Goal: Task Accomplishment & Management: Use online tool/utility

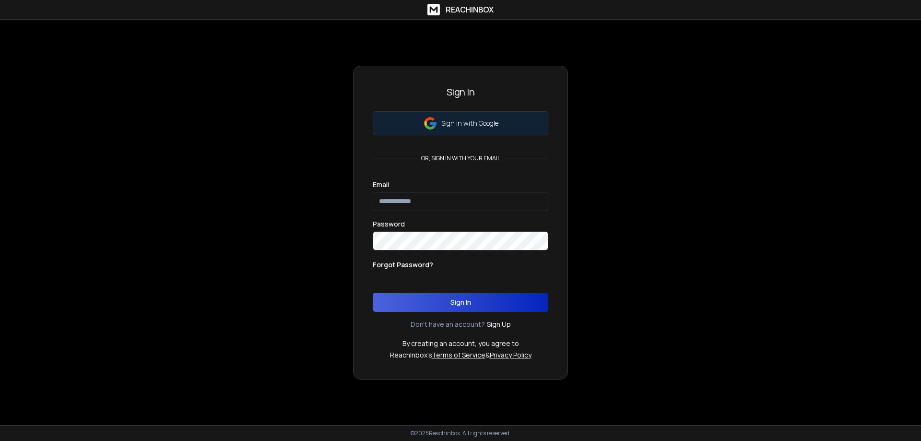
click at [437, 122] on button "Sign in with Google" at bounding box center [461, 123] width 176 height 24
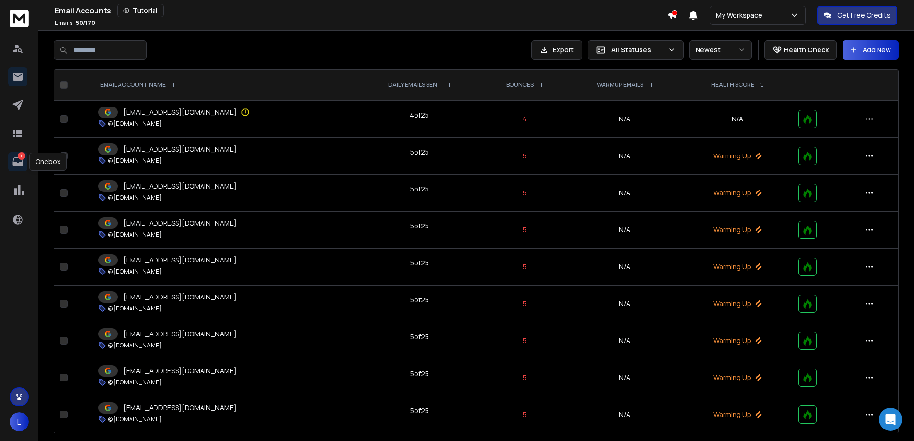
click at [13, 157] on icon at bounding box center [18, 162] width 12 height 12
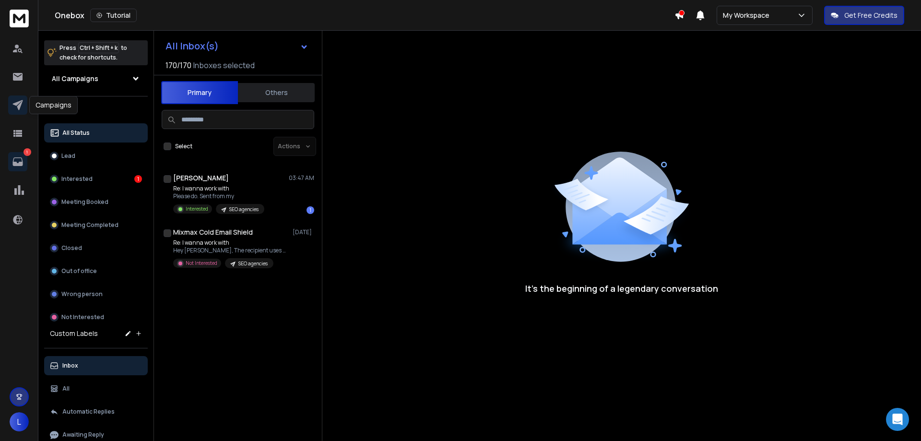
click at [21, 102] on icon at bounding box center [18, 105] width 12 height 12
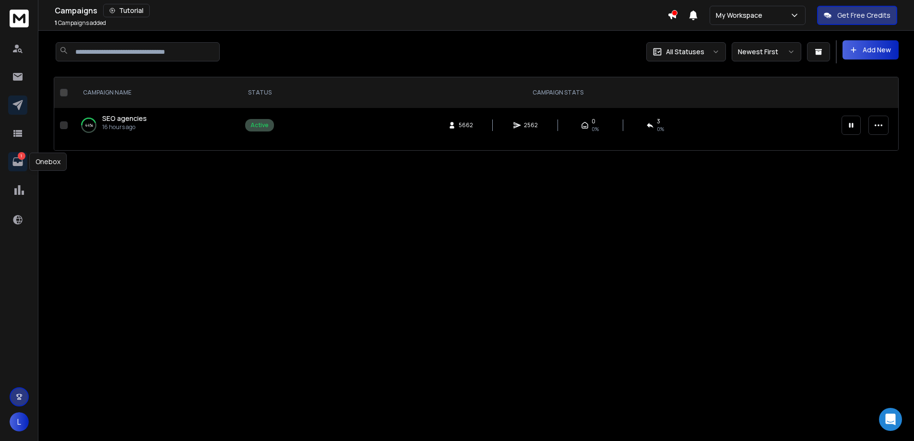
click at [16, 154] on link "1" at bounding box center [17, 161] width 19 height 19
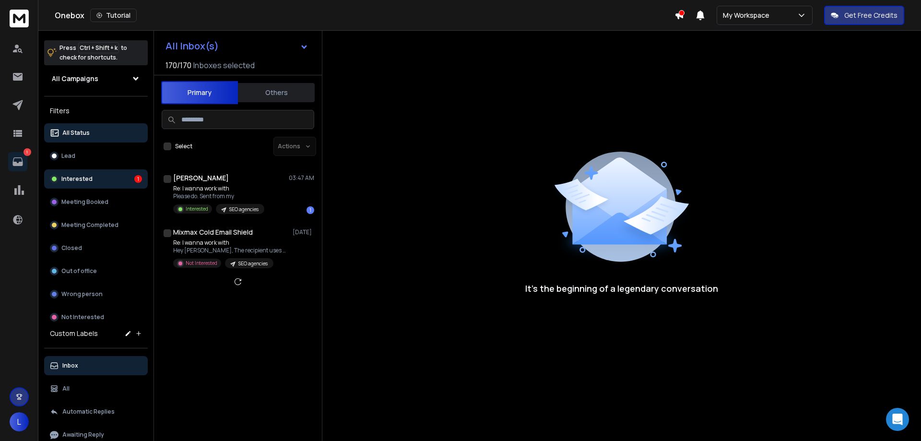
click at [66, 181] on p "Interested" at bounding box center [76, 179] width 31 height 8
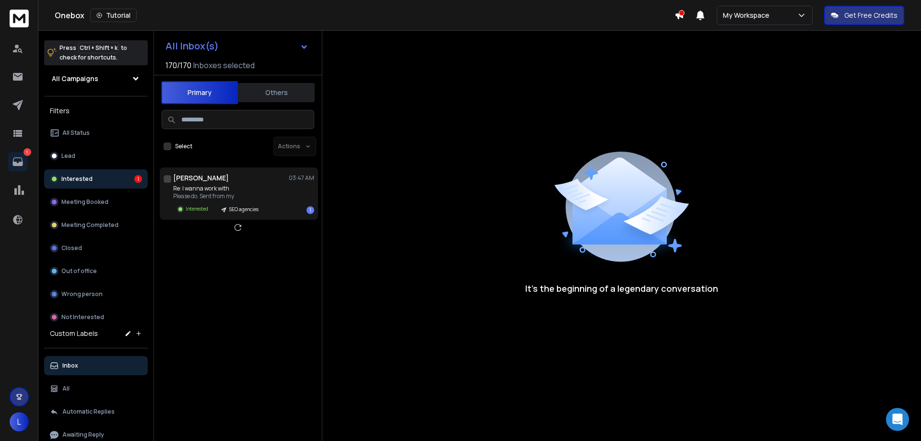
click at [211, 194] on p "Please do. Sent from my" at bounding box center [218, 196] width 91 height 8
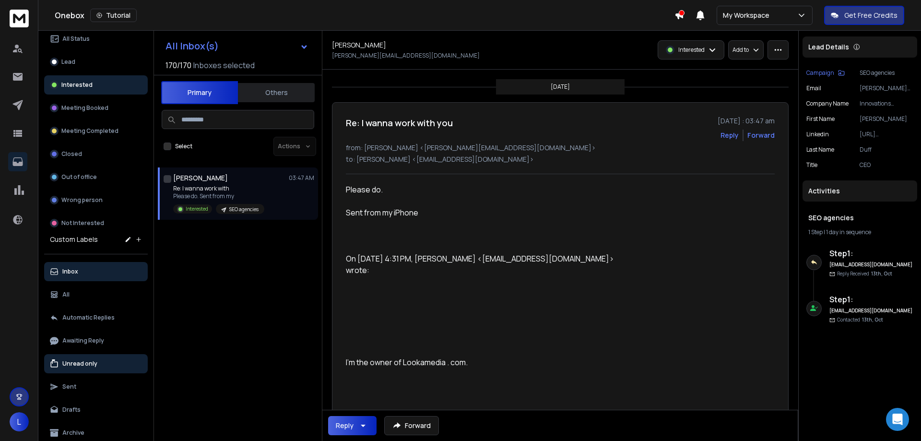
scroll to position [96, 0]
click at [81, 359] on p "Unread only" at bounding box center [79, 362] width 35 height 8
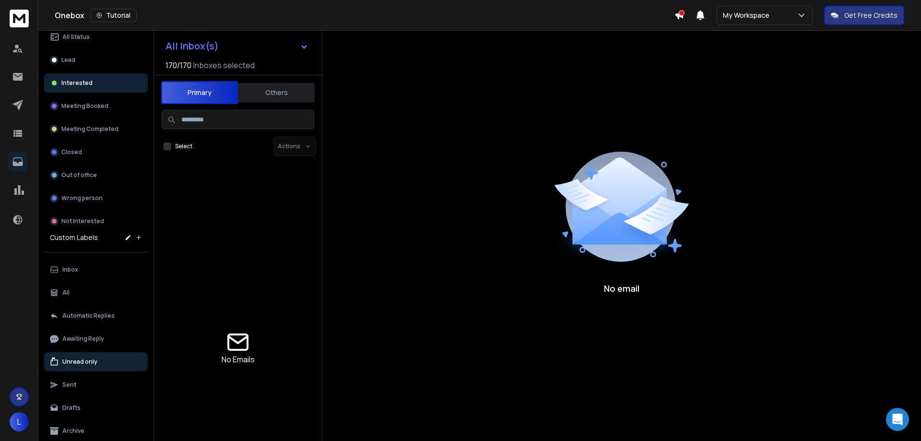
click at [120, 38] on button "All Status" at bounding box center [96, 36] width 104 height 19
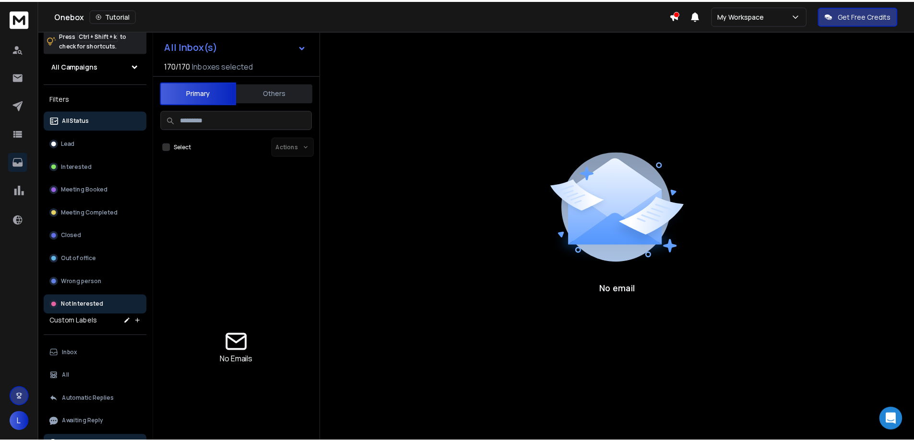
scroll to position [0, 0]
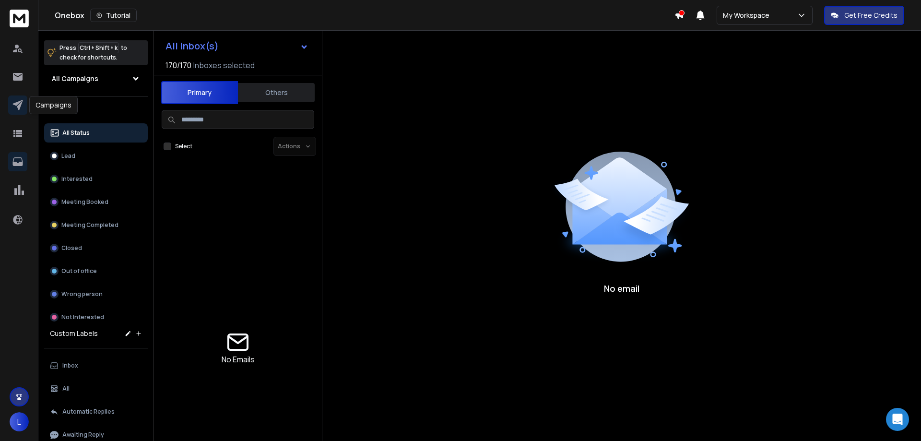
click at [17, 106] on icon at bounding box center [18, 105] width 12 height 12
